Goal: Information Seeking & Learning: Check status

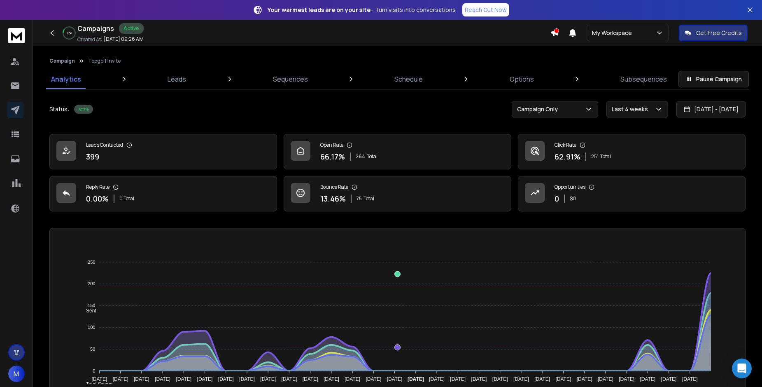
scroll to position [183, 0]
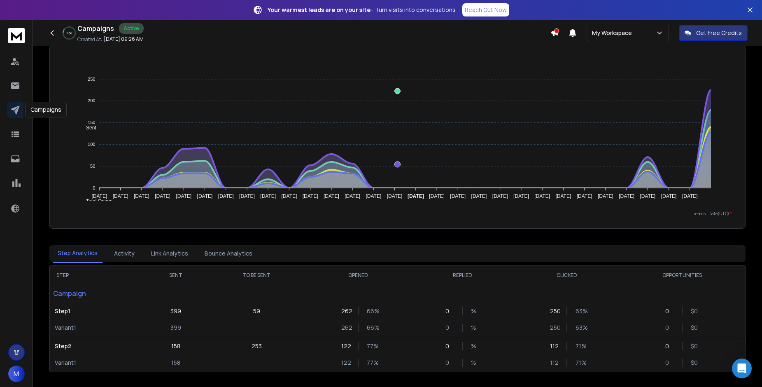
click at [16, 113] on icon at bounding box center [15, 109] width 9 height 9
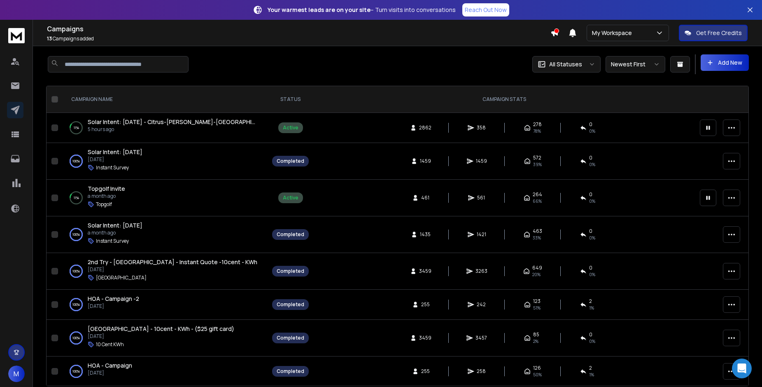
click at [173, 125] on span "Solar Intent: [DATE] - Citrus-[PERSON_NAME]-[GEOGRAPHIC_DATA]" at bounding box center [182, 122] width 189 height 8
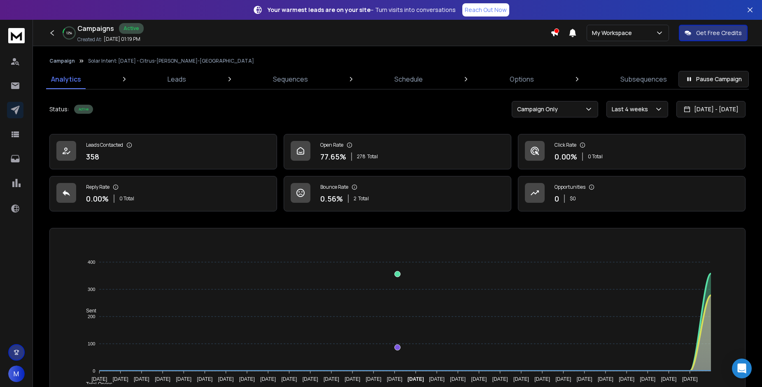
click at [63, 62] on button "Campaign" at bounding box center [62, 61] width 26 height 7
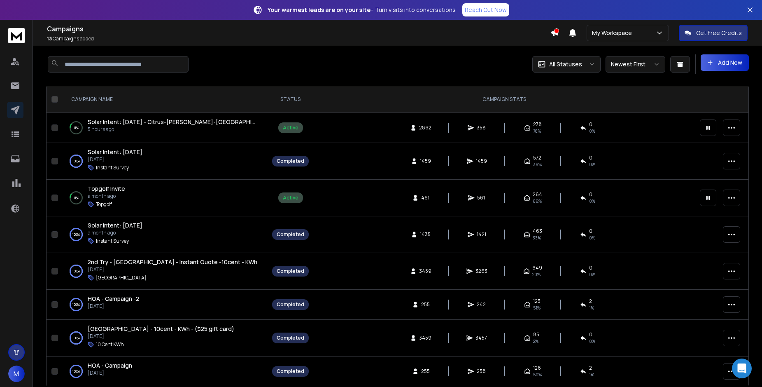
click at [172, 123] on span "Solar Intent: [DATE] - Citrus-[PERSON_NAME]-[GEOGRAPHIC_DATA]" at bounding box center [182, 122] width 189 height 8
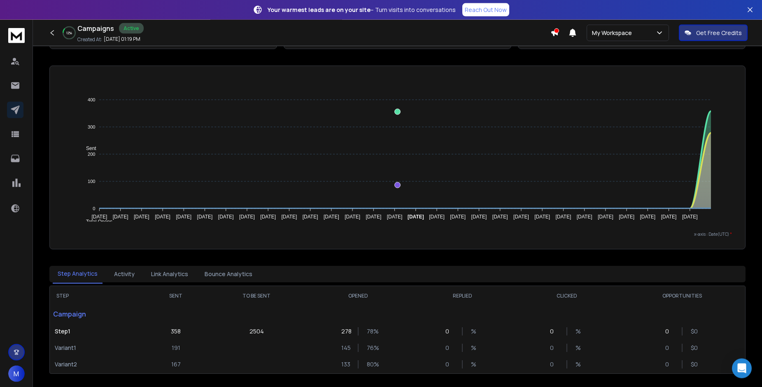
scroll to position [164, 0]
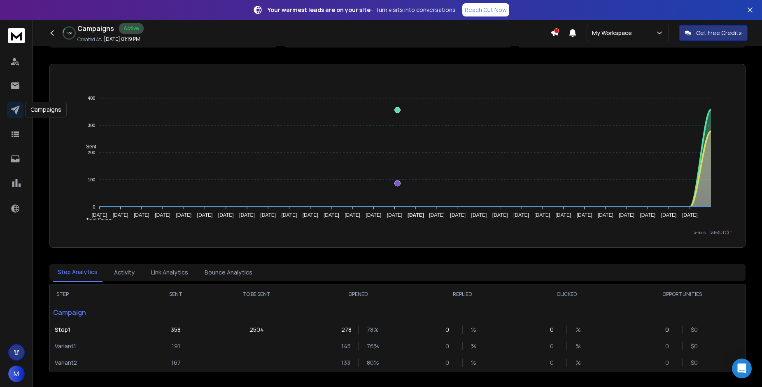
click at [15, 112] on icon at bounding box center [15, 110] width 10 height 10
